Goal: Task Accomplishment & Management: Manage account settings

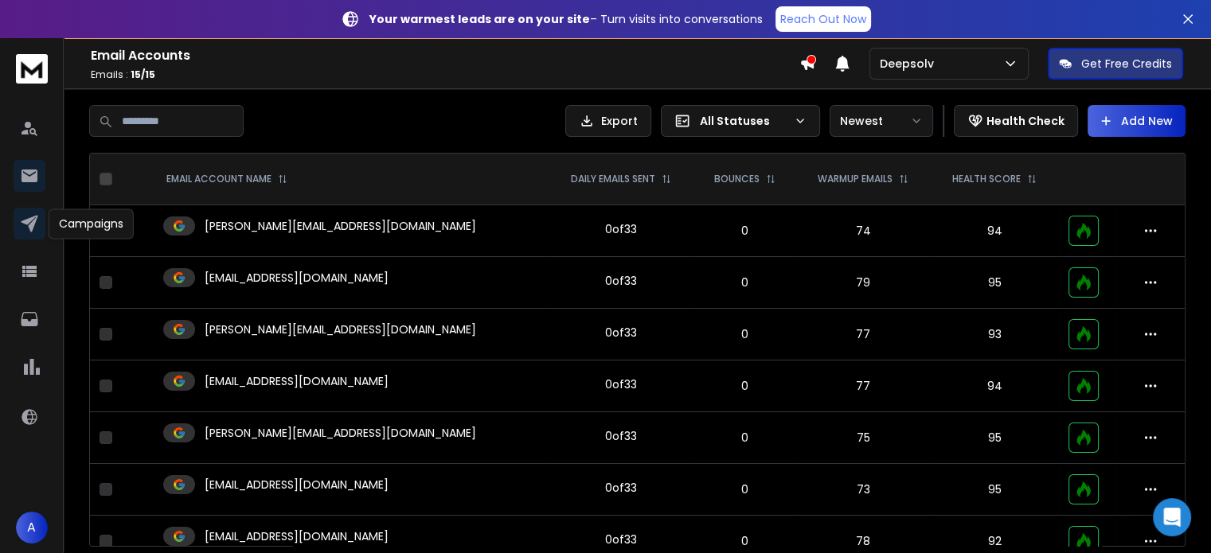
click at [28, 229] on icon at bounding box center [29, 223] width 19 height 19
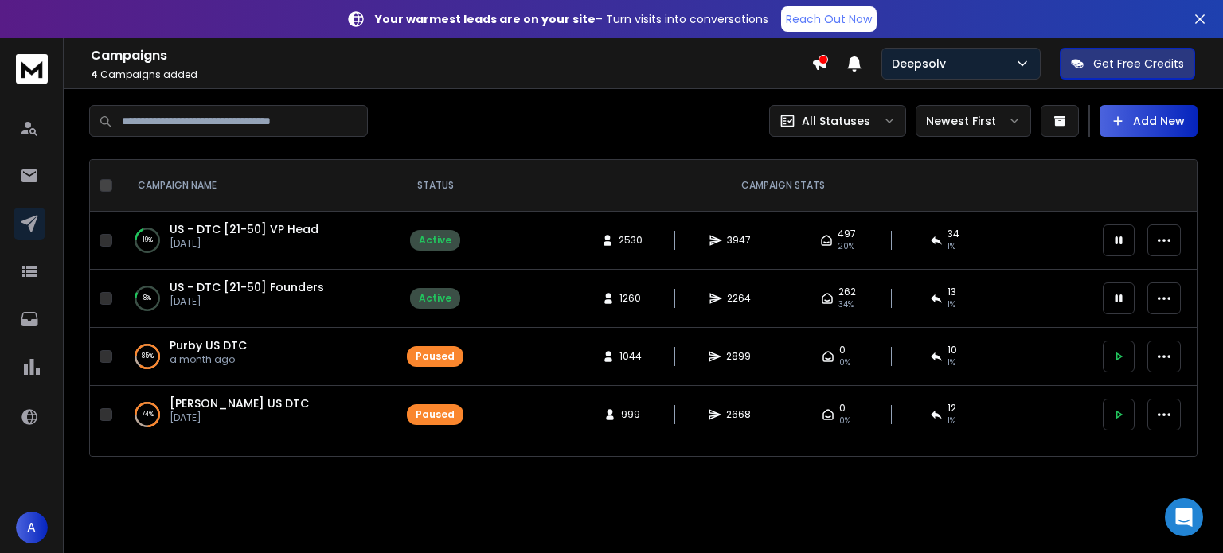
click at [911, 60] on p "Deepsolv" at bounding box center [922, 64] width 61 height 16
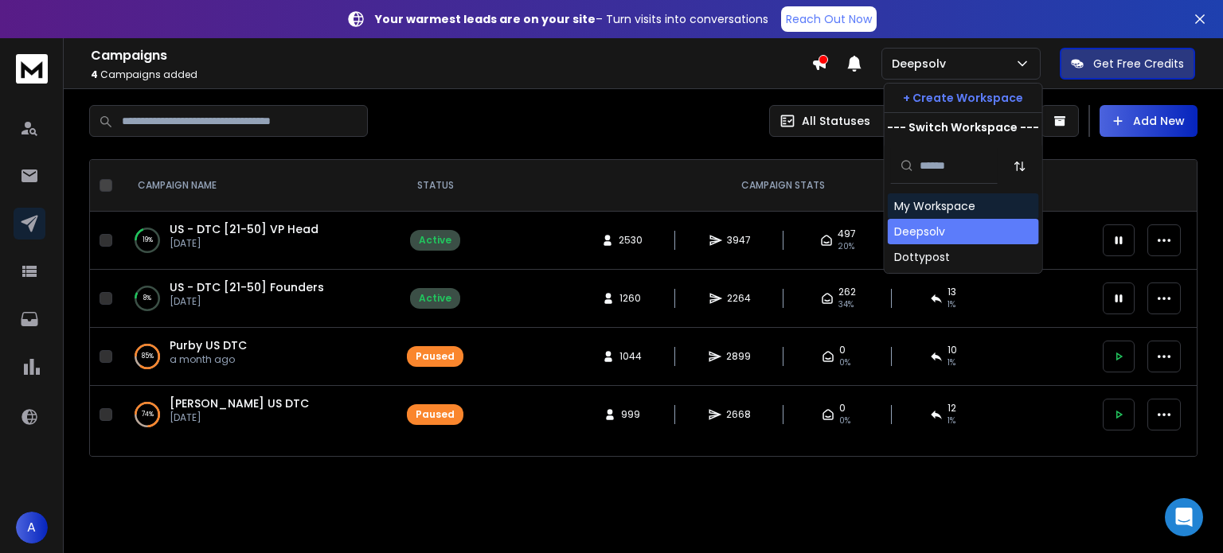
click at [595, 168] on th "CAMPAIGN STATS" at bounding box center [783, 186] width 620 height 52
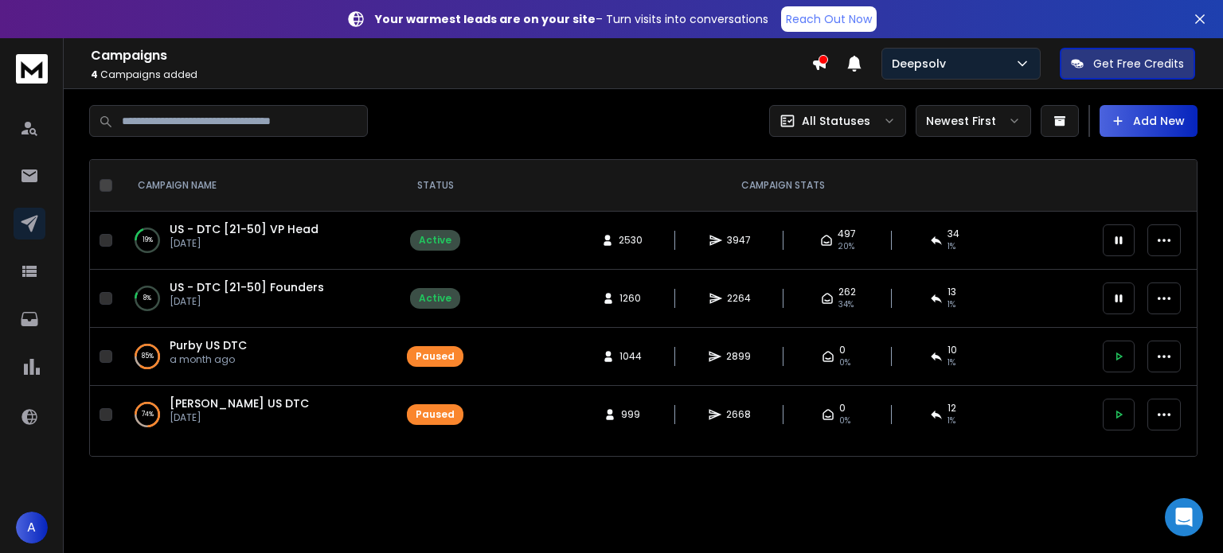
click at [984, 64] on div "Deepsolv" at bounding box center [961, 64] width 139 height 16
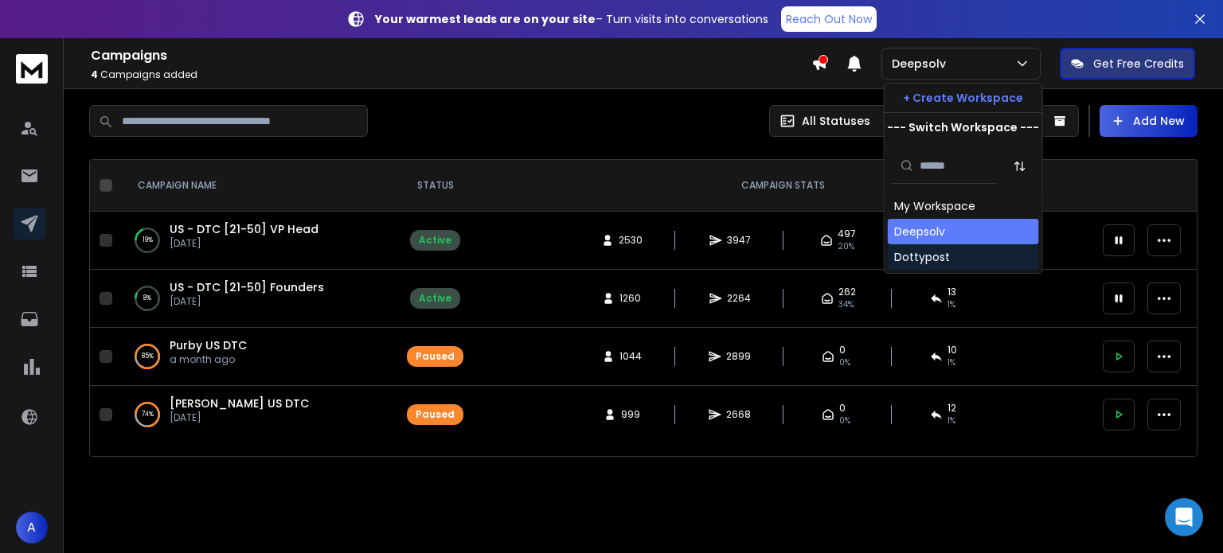
click at [929, 250] on div "Dottypost" at bounding box center [922, 257] width 56 height 16
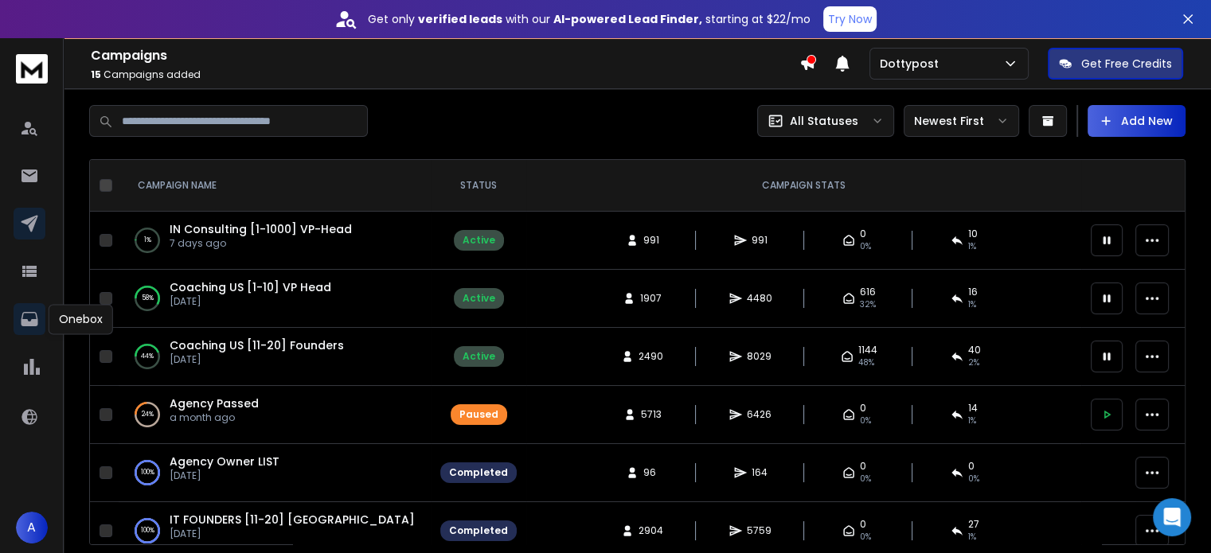
click at [33, 317] on icon at bounding box center [29, 319] width 19 height 19
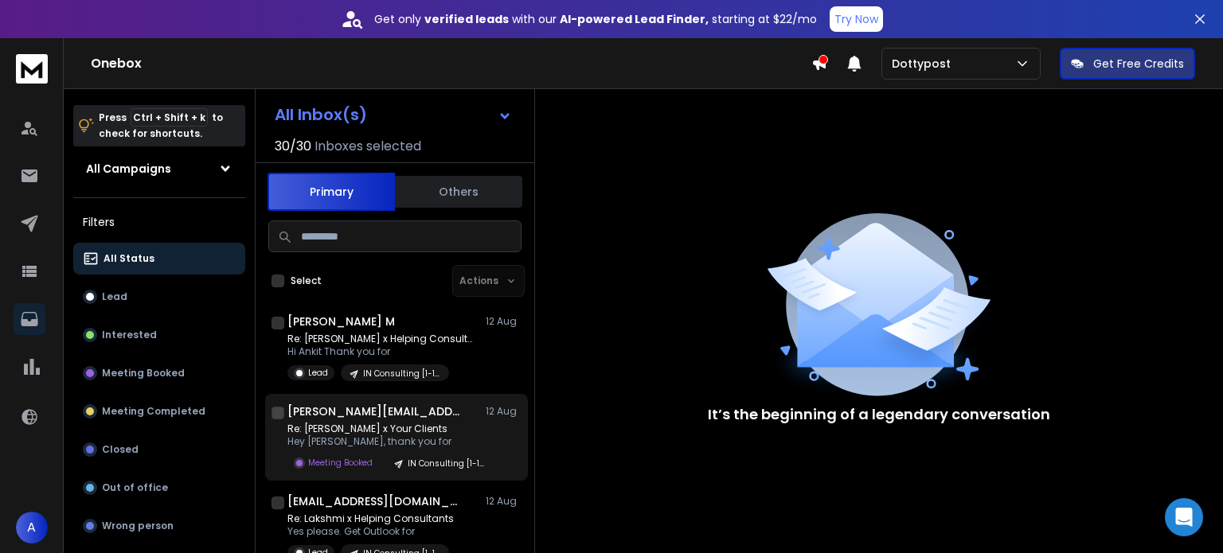
scroll to position [80, 0]
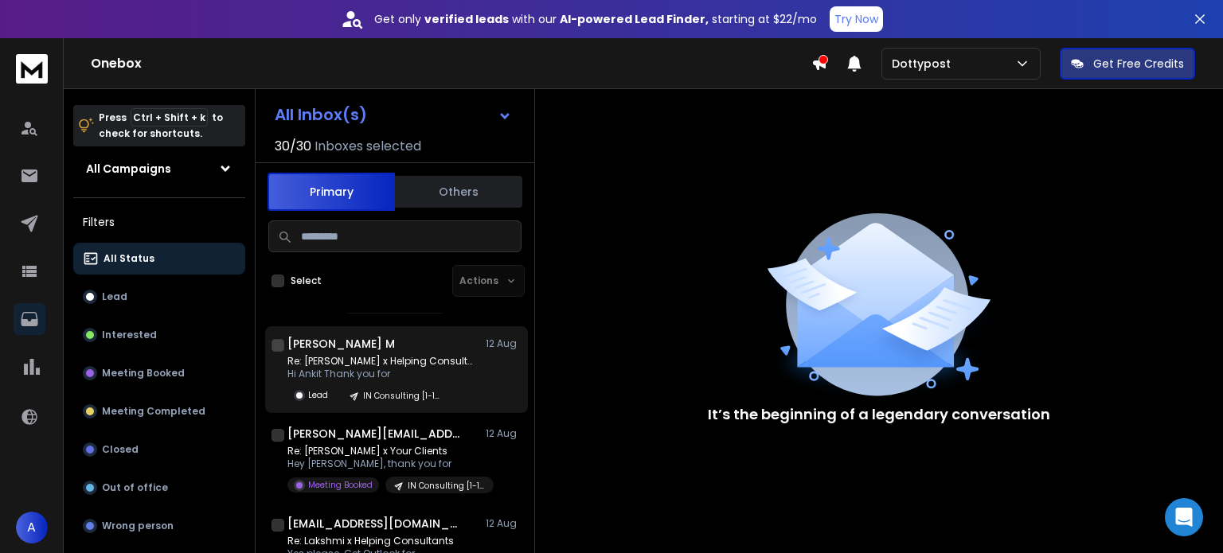
click at [438, 359] on p "Re: [PERSON_NAME] x Helping Consultants" at bounding box center [382, 361] width 191 height 13
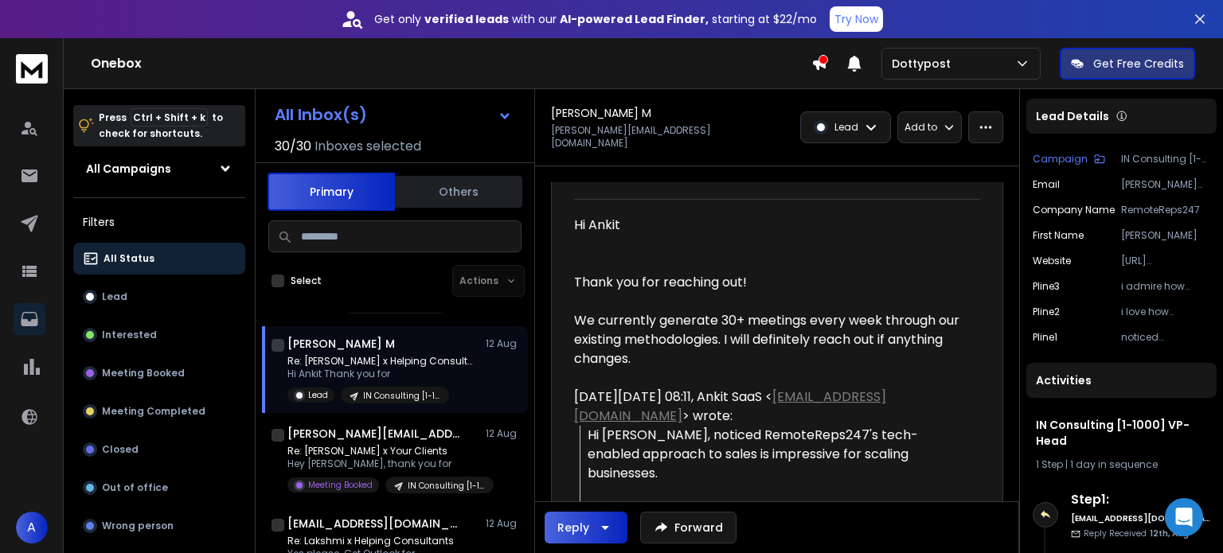
scroll to position [239, 0]
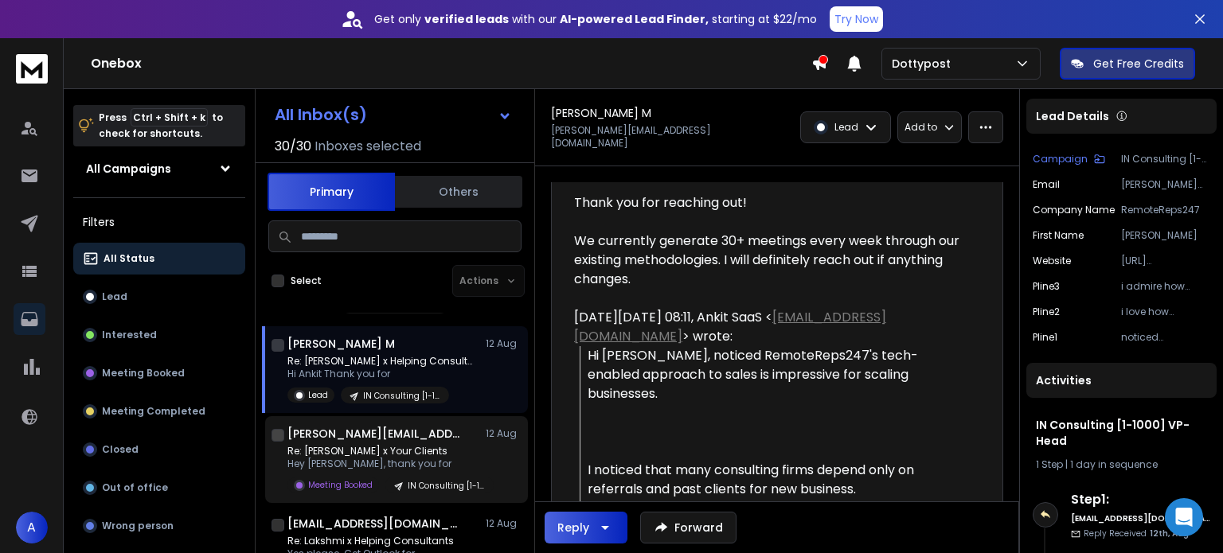
click at [425, 449] on p "Re: [PERSON_NAME] x Your Clients" at bounding box center [382, 451] width 191 height 13
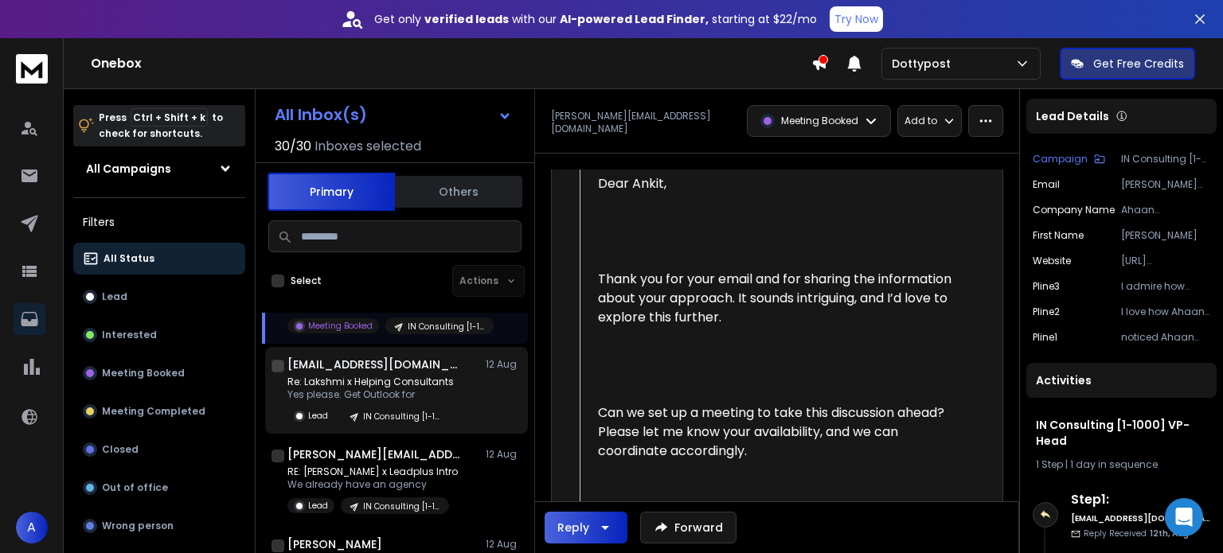
click at [400, 381] on p "Re: Lakshmi x Helping Consultants" at bounding box center [370, 382] width 166 height 13
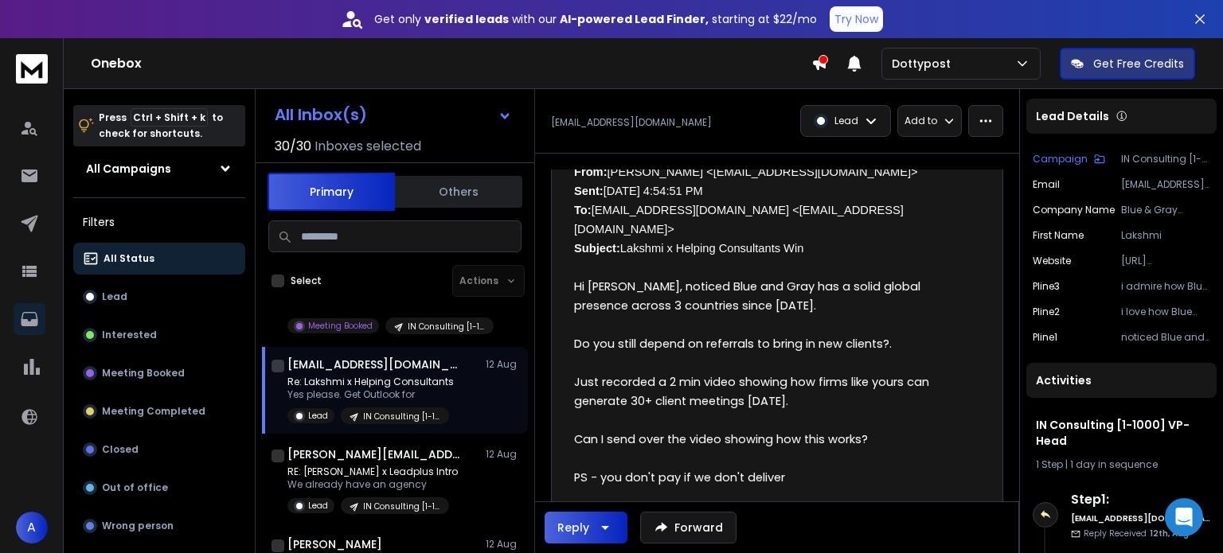
scroll to position [0, 0]
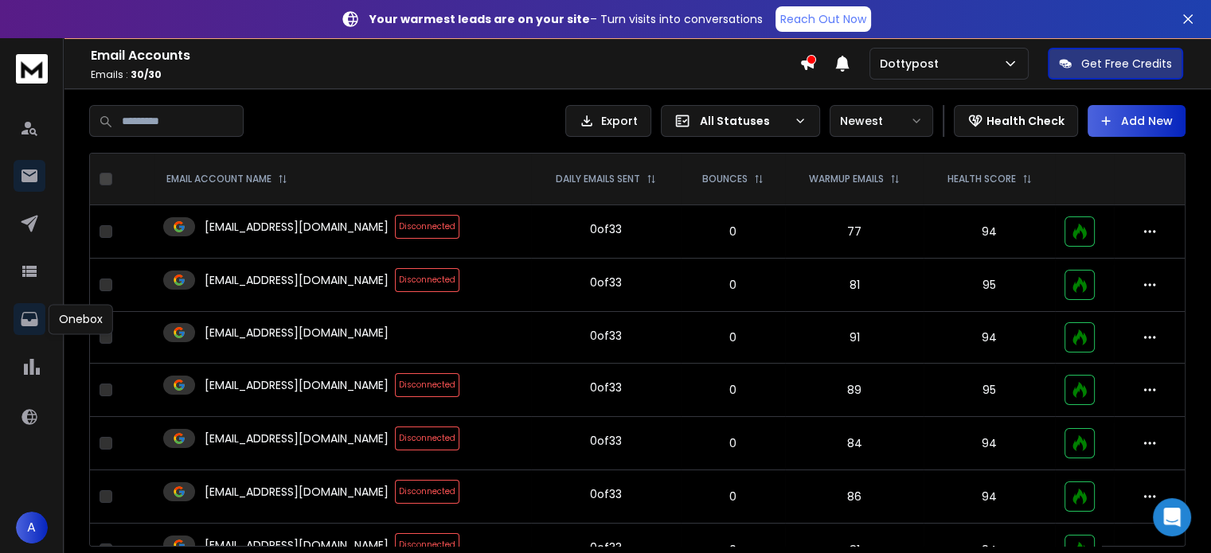
click at [29, 314] on icon at bounding box center [29, 319] width 19 height 19
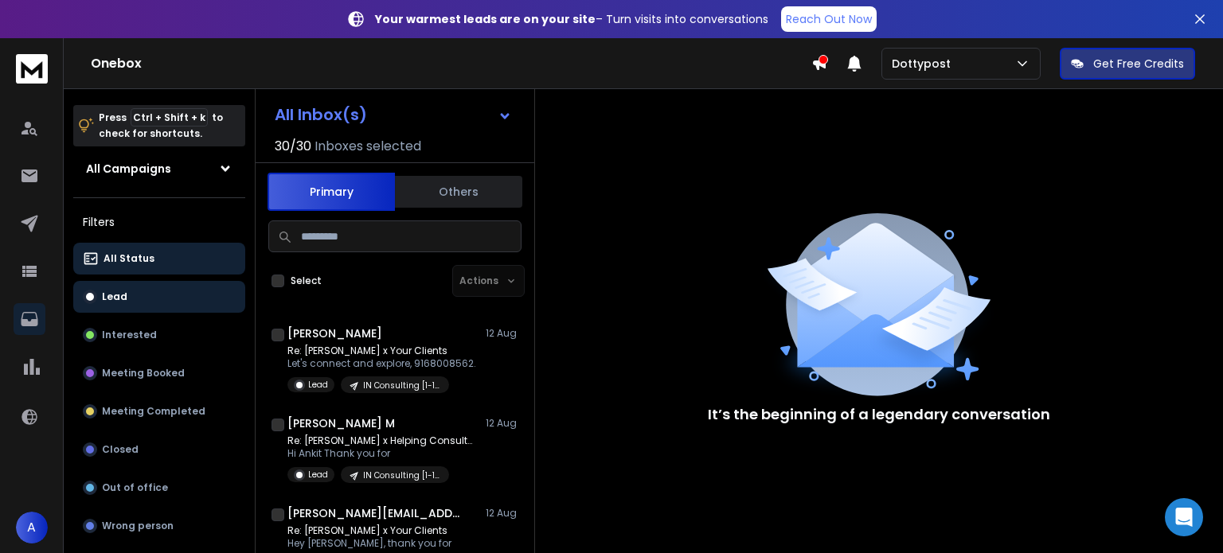
click at [148, 306] on button "Lead" at bounding box center [159, 297] width 172 height 32
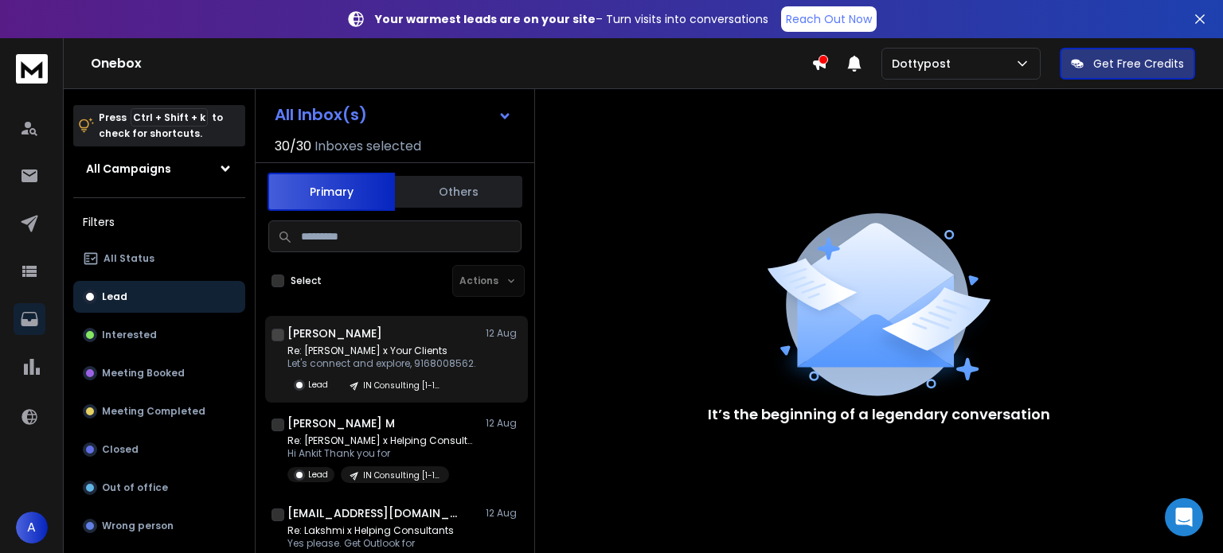
click at [434, 336] on div "[PERSON_NAME] [DATE]" at bounding box center [404, 334] width 234 height 16
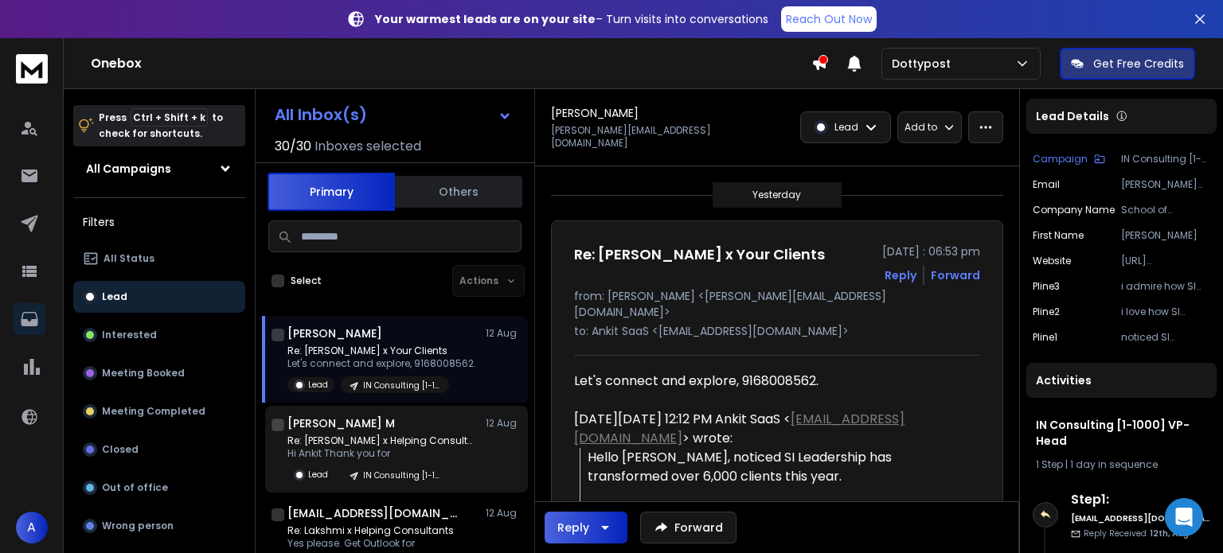
click at [350, 436] on p "Re: [PERSON_NAME] x Helping Consultants" at bounding box center [382, 441] width 191 height 13
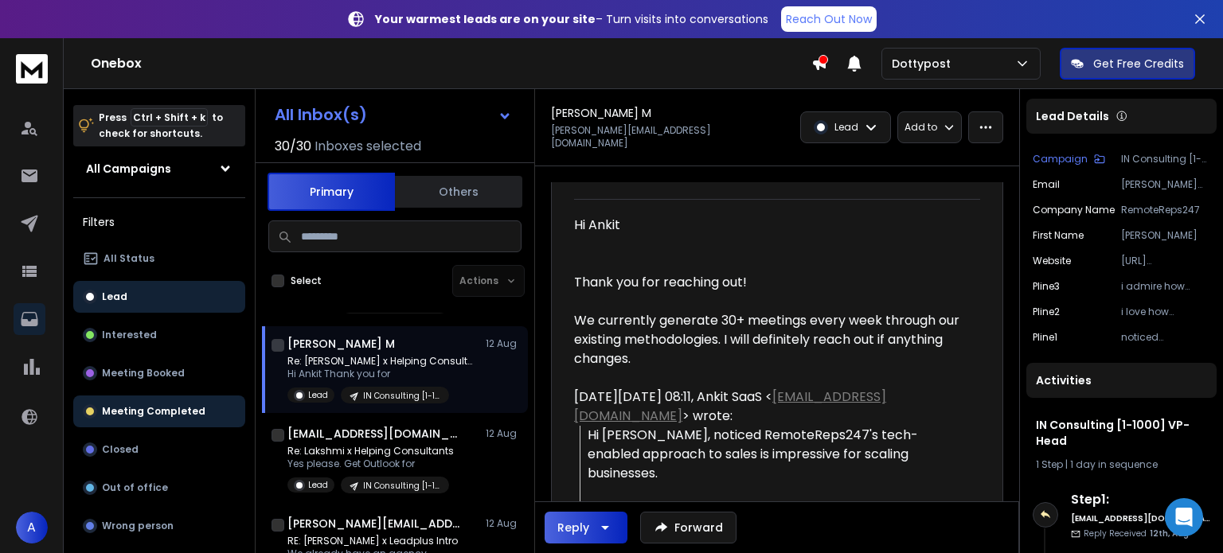
scroll to position [80, 0]
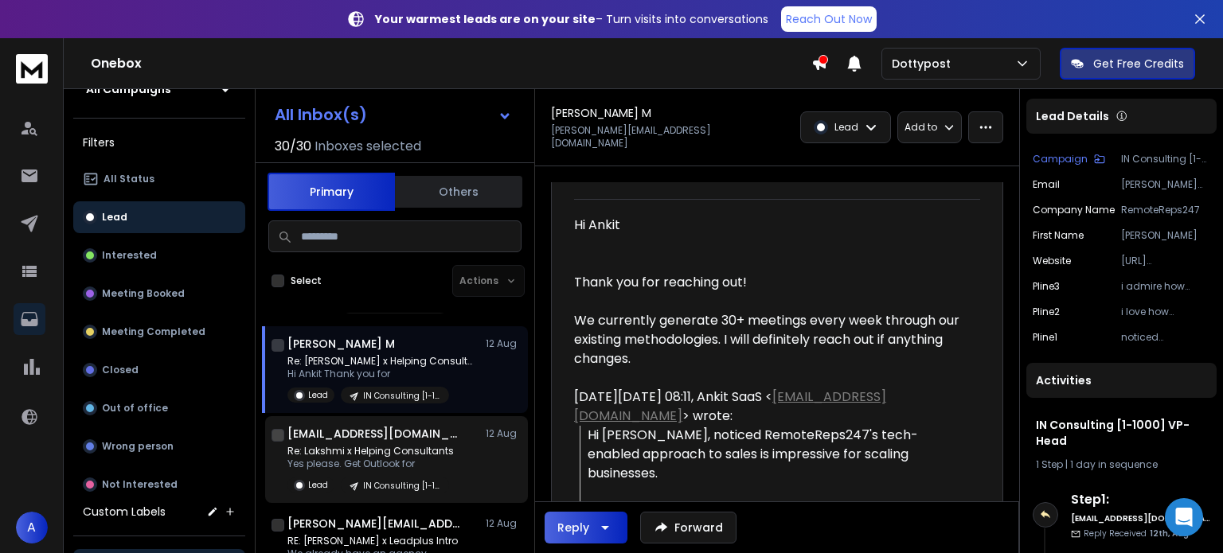
click at [358, 431] on h1 "[EMAIL_ADDRESS][DOMAIN_NAME]" at bounding box center [374, 434] width 175 height 16
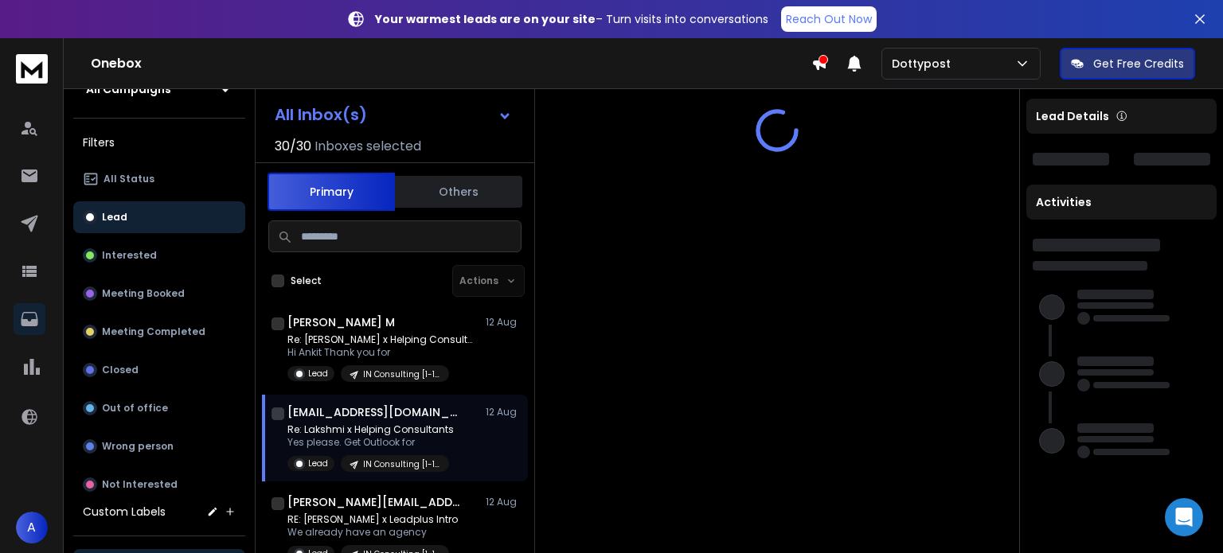
scroll to position [159, 0]
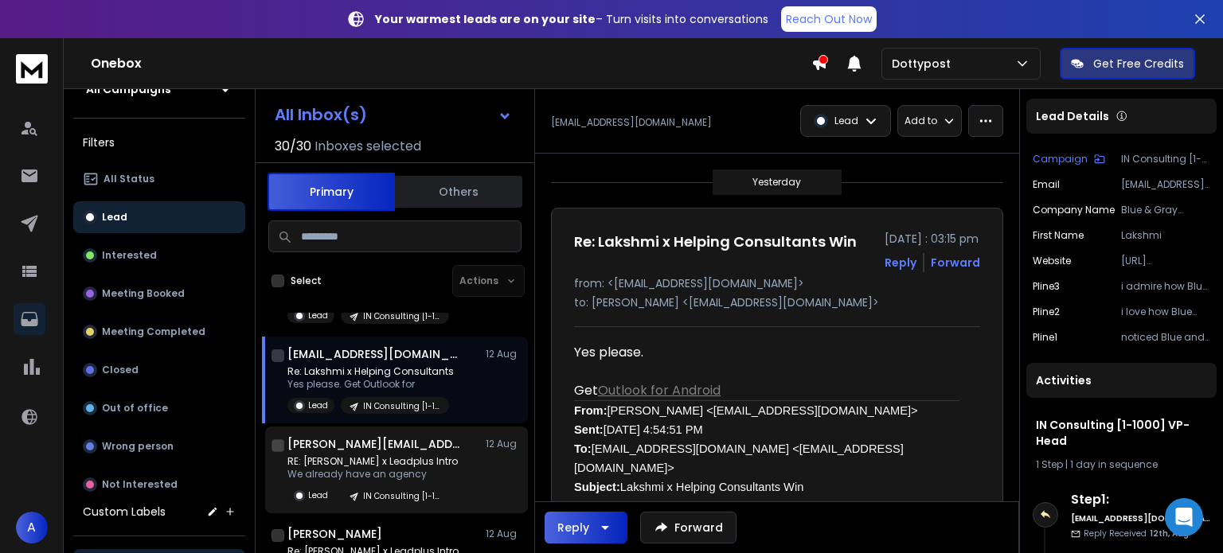
click at [360, 440] on h1 "[PERSON_NAME][EMAIL_ADDRESS][DOMAIN_NAME]" at bounding box center [374, 444] width 175 height 16
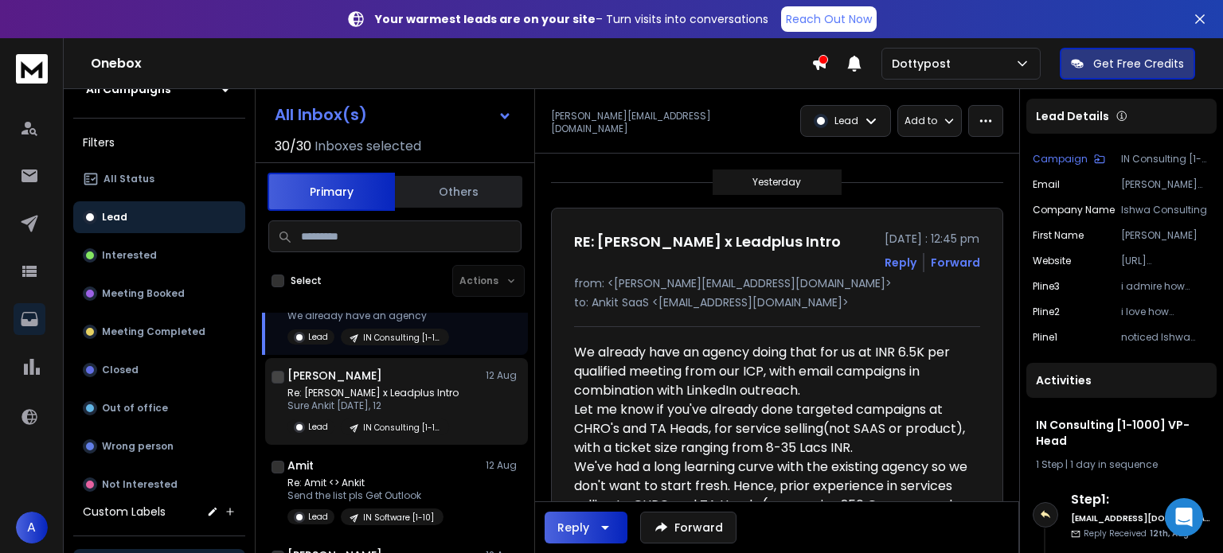
scroll to position [319, 0]
click at [359, 393] on p "Re: [PERSON_NAME] x Leadplus Intro" at bounding box center [372, 392] width 171 height 13
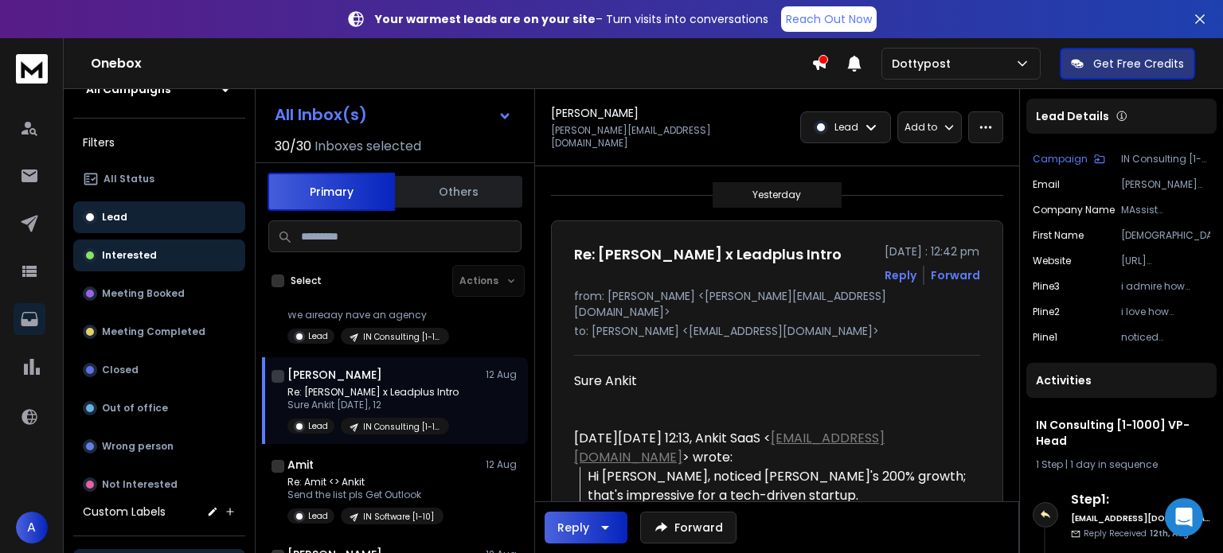
click at [124, 252] on p "Interested" at bounding box center [129, 255] width 55 height 13
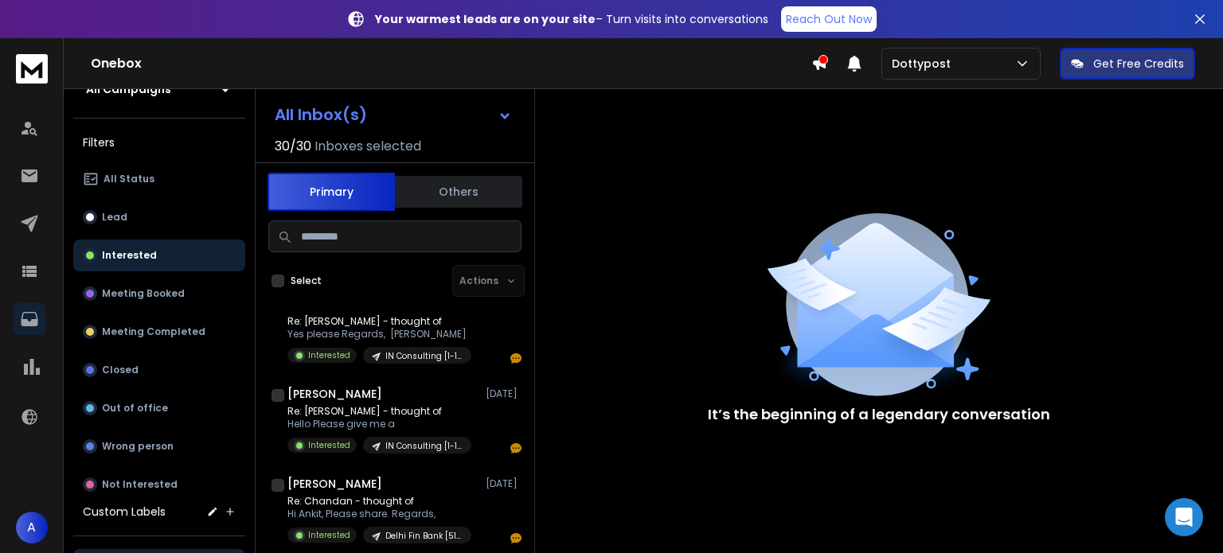
scroll to position [3808, 0]
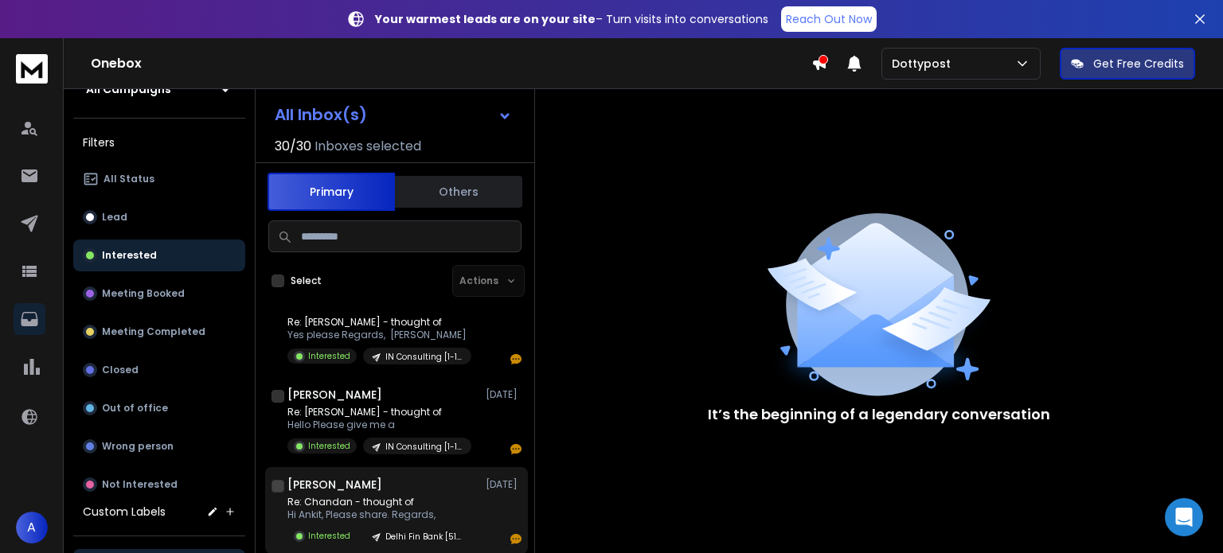
click at [386, 493] on div "Chandan Goyal 09 May Re: Chandan - thought of Hi Ankit, Please share. Regards, …" at bounding box center [404, 511] width 234 height 68
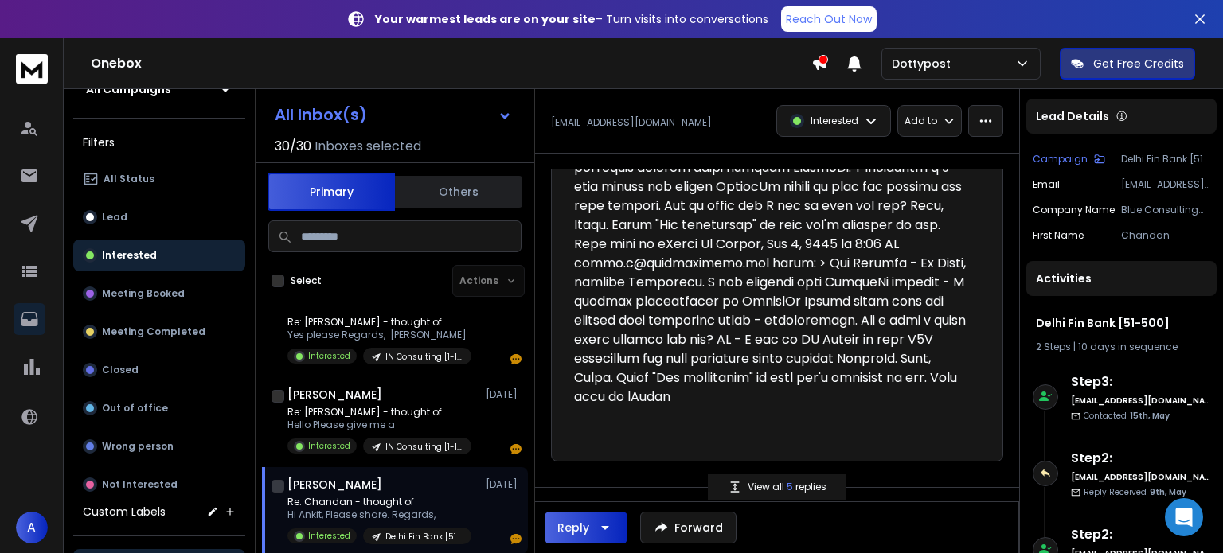
scroll to position [911, 0]
